Goal: Task Accomplishment & Management: Use online tool/utility

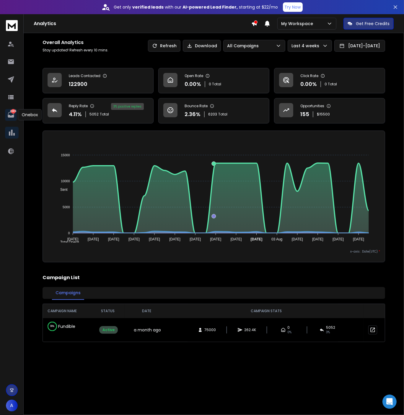
click at [16, 114] on p "4686" at bounding box center [13, 111] width 5 height 5
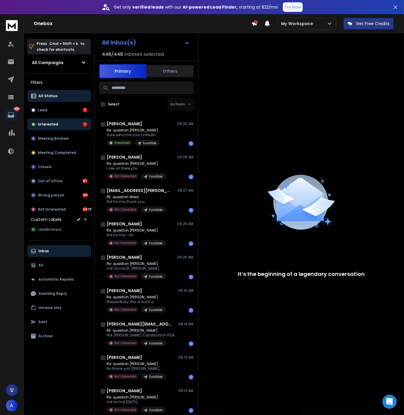
click at [69, 123] on button "Interested 1" at bounding box center [59, 124] width 64 height 12
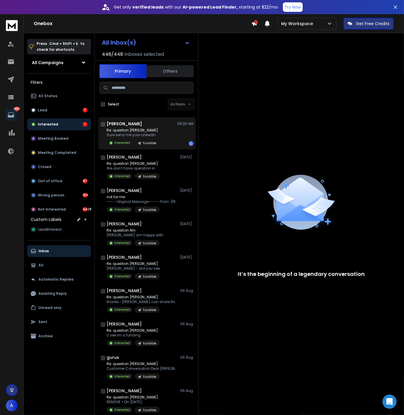
click at [123, 133] on p "Sure send me your LinkedIn" at bounding box center [133, 134] width 53 height 5
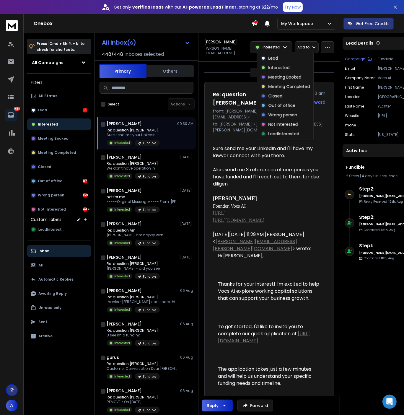
click at [292, 50] on div "Interested" at bounding box center [271, 47] width 42 height 11
click at [284, 131] on p "LeadInterested" at bounding box center [283, 134] width 31 height 6
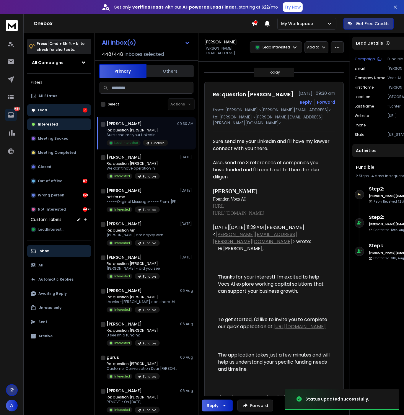
click at [50, 114] on button "Lead 7" at bounding box center [59, 110] width 64 height 12
